Goal: Task Accomplishment & Management: Use online tool/utility

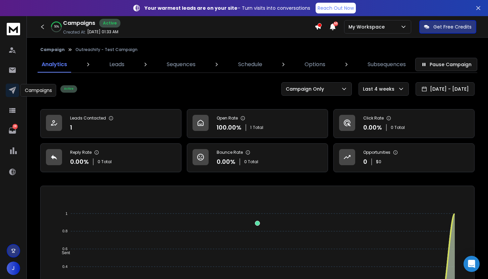
click at [9, 91] on icon at bounding box center [12, 90] width 8 height 8
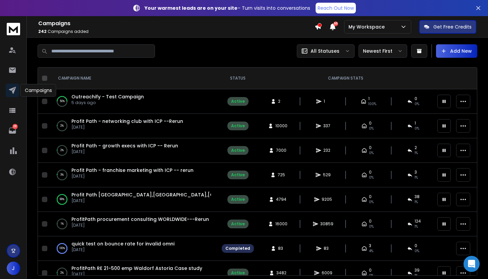
click at [75, 51] on input at bounding box center [96, 50] width 117 height 13
paste input "**********"
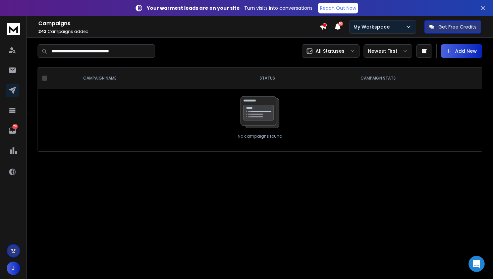
type input "**********"
click at [379, 28] on p "My Workspace" at bounding box center [373, 26] width 39 height 7
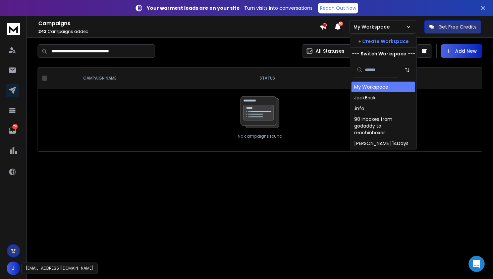
click at [13, 270] on span "J" at bounding box center [13, 267] width 13 height 13
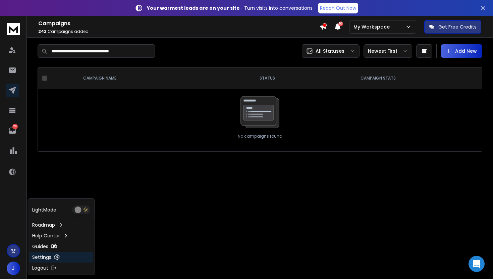
click at [33, 257] on p "Settings" at bounding box center [41, 257] width 19 height 7
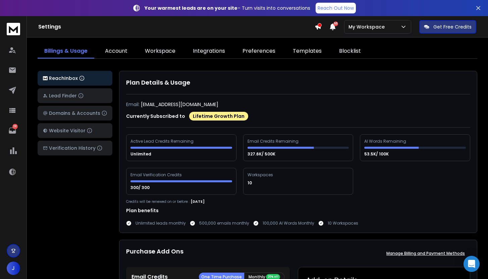
click at [122, 52] on link "Account" at bounding box center [116, 51] width 36 height 14
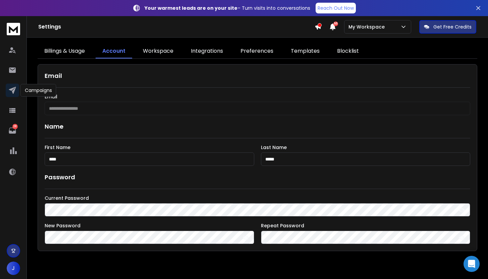
click at [12, 90] on icon at bounding box center [12, 90] width 8 height 8
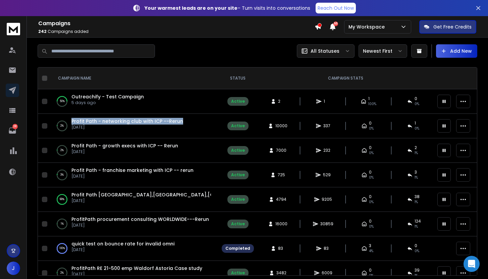
copy span "Profit Path - networking club with ICP --Rerun"
drag, startPoint x: 179, startPoint y: 120, endPoint x: 72, endPoint y: 121, distance: 107.7
click at [72, 121] on div "2 % Profit Path - networking club with ICP --Rerun [DATE]" at bounding box center [134, 126] width 154 height 16
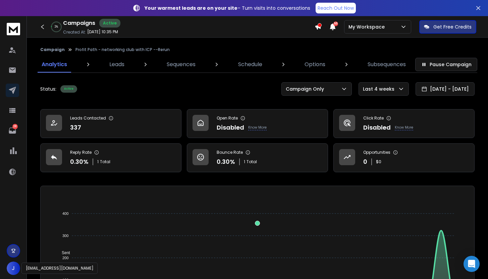
click at [12, 267] on span "J" at bounding box center [13, 267] width 13 height 13
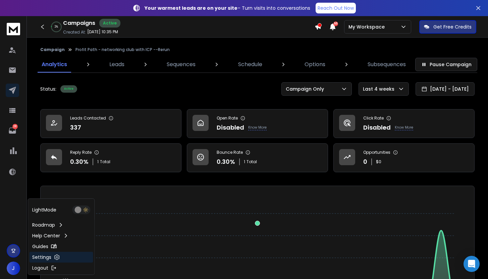
click at [36, 257] on p "Settings" at bounding box center [41, 257] width 19 height 7
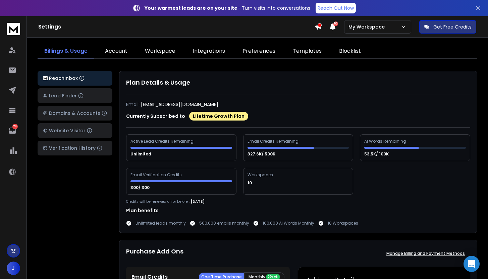
click at [202, 51] on link "Integrations" at bounding box center [209, 51] width 46 height 14
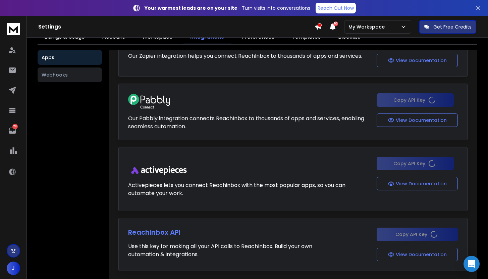
scroll to position [28, 0]
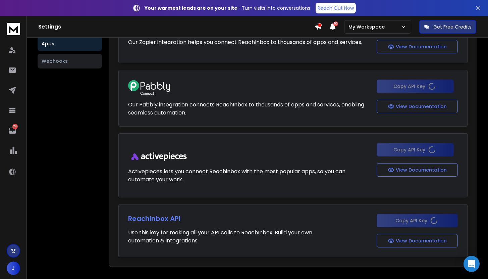
click at [77, 60] on button "Webhooks" at bounding box center [70, 61] width 64 height 15
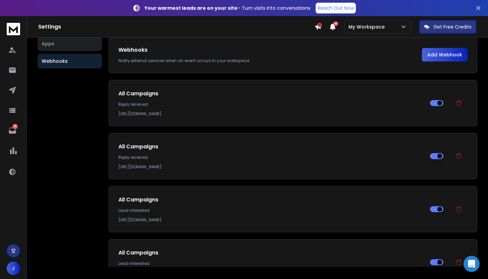
click at [60, 41] on button "Apps" at bounding box center [70, 43] width 64 height 15
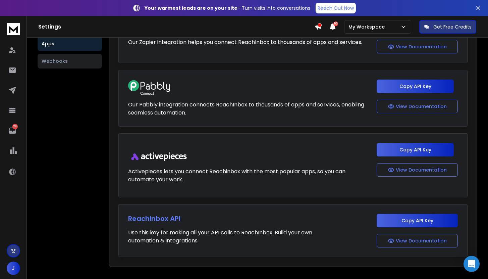
click at [410, 222] on button "Copy API Key" at bounding box center [417, 220] width 81 height 13
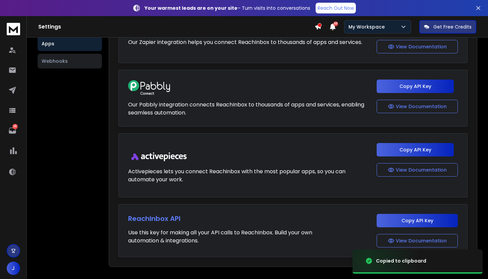
click at [403, 29] on icon "button" at bounding box center [403, 26] width 7 height 7
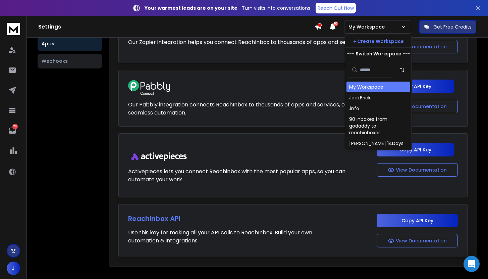
click at [413, 216] on button "Copy API Key" at bounding box center [417, 220] width 81 height 13
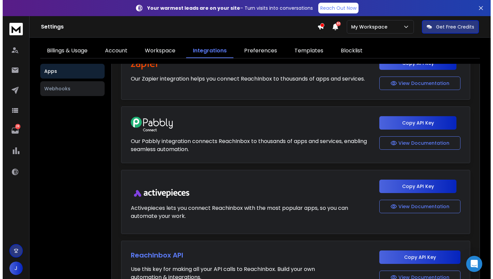
scroll to position [0, 0]
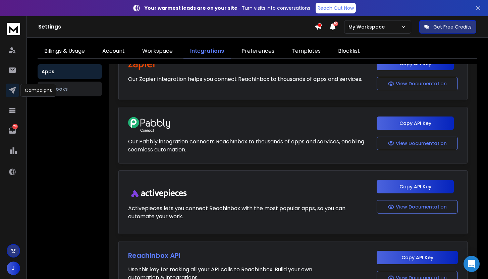
click at [14, 91] on icon at bounding box center [12, 90] width 8 height 8
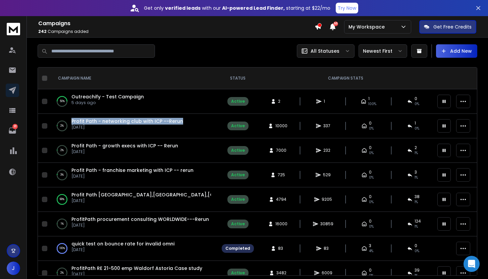
copy span "Profit Path - networking club with ICP --Rerun"
drag, startPoint x: 182, startPoint y: 120, endPoint x: 72, endPoint y: 123, distance: 110.1
click at [72, 123] on div "2 % Profit Path - networking club with ICP --Rerun [DATE]" at bounding box center [134, 126] width 154 height 16
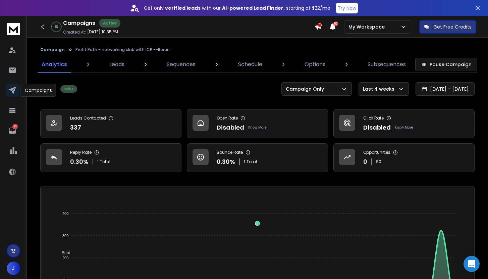
click at [14, 93] on icon at bounding box center [12, 90] width 8 height 8
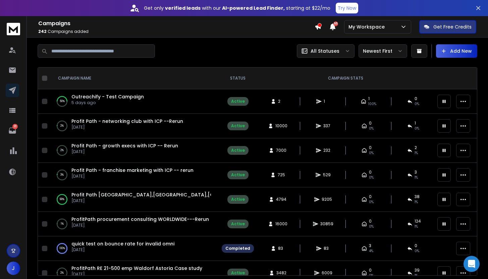
click at [87, 53] on input at bounding box center [96, 50] width 117 height 13
paste input "**********"
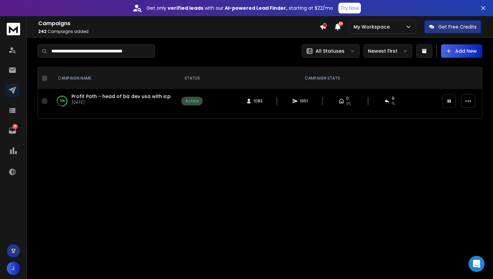
type input "**********"
click at [125, 98] on span "Profit Path - head of biz dev usa with icp" at bounding box center [120, 96] width 99 height 7
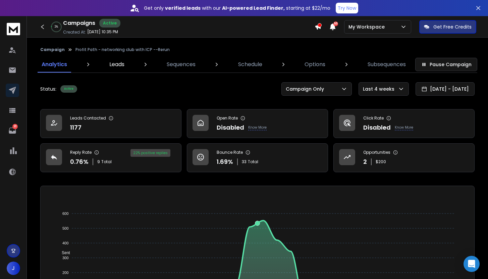
click at [115, 67] on p "Leads" at bounding box center [116, 64] width 15 height 8
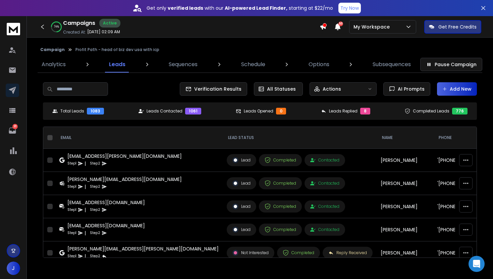
click at [72, 92] on input at bounding box center [75, 88] width 65 height 13
paste input "**********"
type input "**********"
click at [11, 87] on icon at bounding box center [12, 90] width 8 height 8
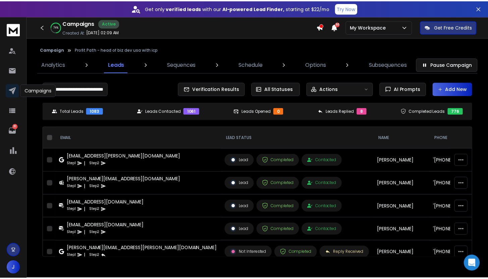
scroll to position [0, 0]
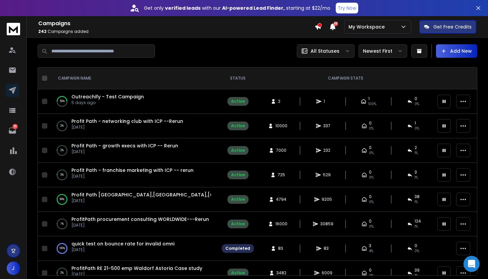
click at [123, 53] on input at bounding box center [96, 50] width 117 height 13
paste input "**********"
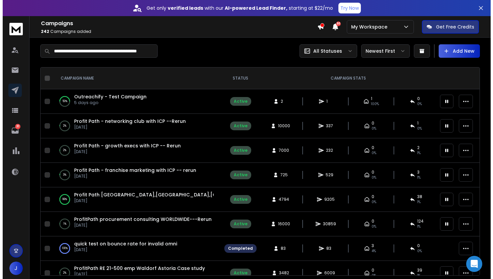
scroll to position [0, 22]
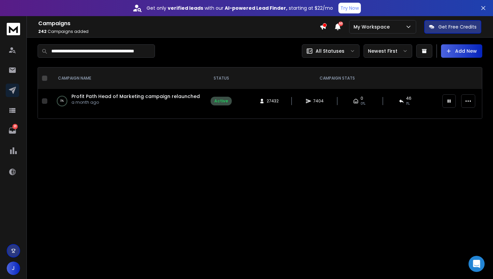
type input "**********"
click at [106, 100] on p "a month ago" at bounding box center [135, 102] width 128 height 5
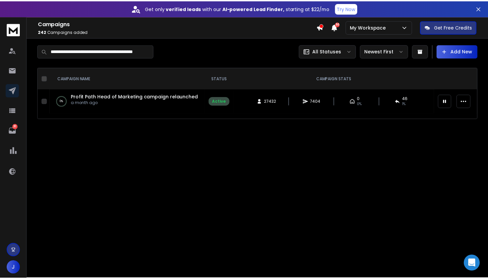
scroll to position [0, 0]
